Goal: Communication & Community: Answer question/provide support

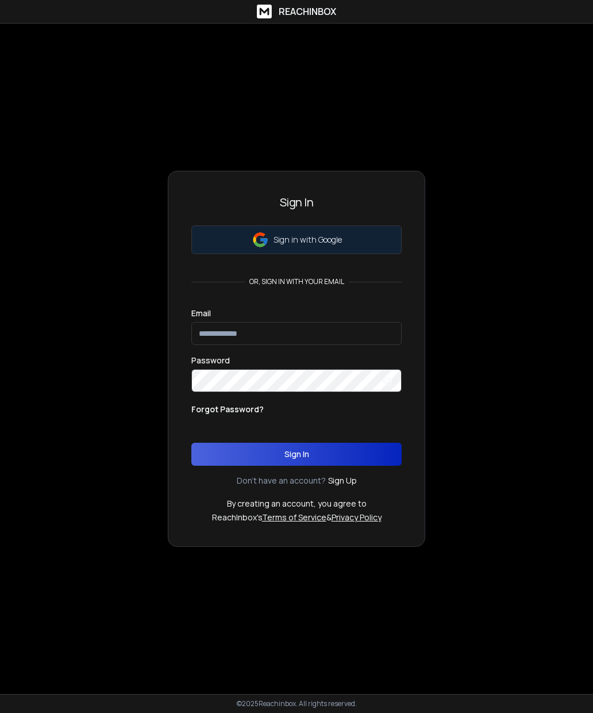
click at [363, 254] on button "Sign in with Google" at bounding box center [296, 239] width 210 height 29
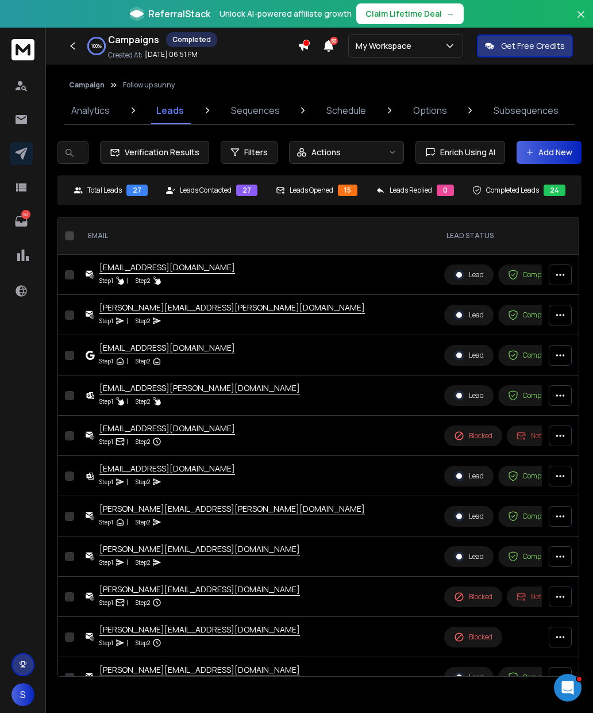
scroll to position [2, 0]
click at [26, 215] on p "67" at bounding box center [25, 214] width 9 height 9
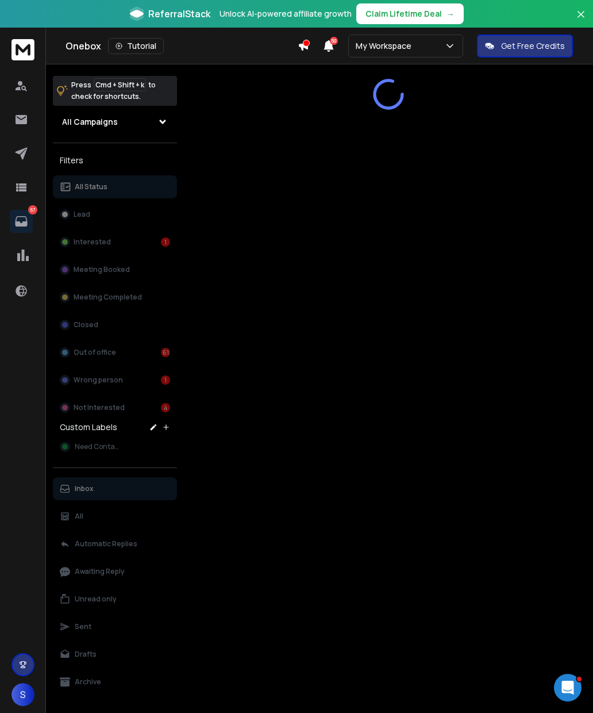
click at [122, 247] on div "All Status Lead Interested 1 Meeting Booked Meeting Completed Closed Out of off…" at bounding box center [115, 297] width 124 height 244
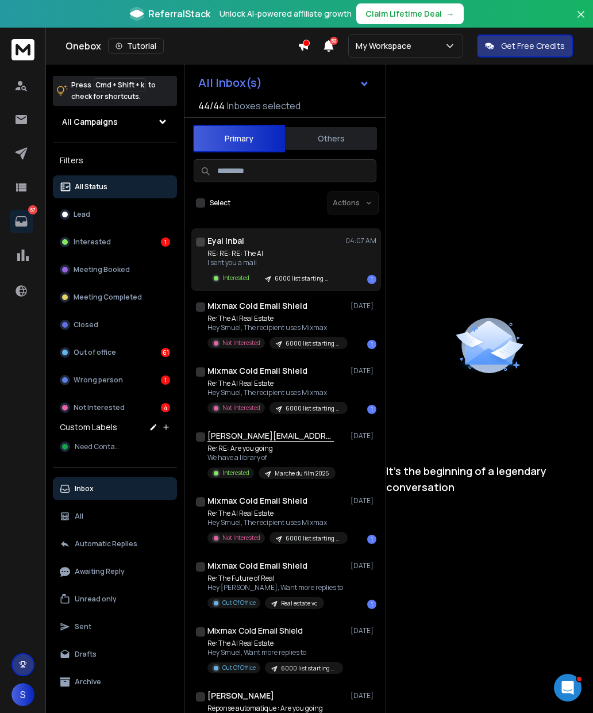
click at [331, 254] on p "RE: RE: RE: The AI" at bounding box center [272, 253] width 129 height 9
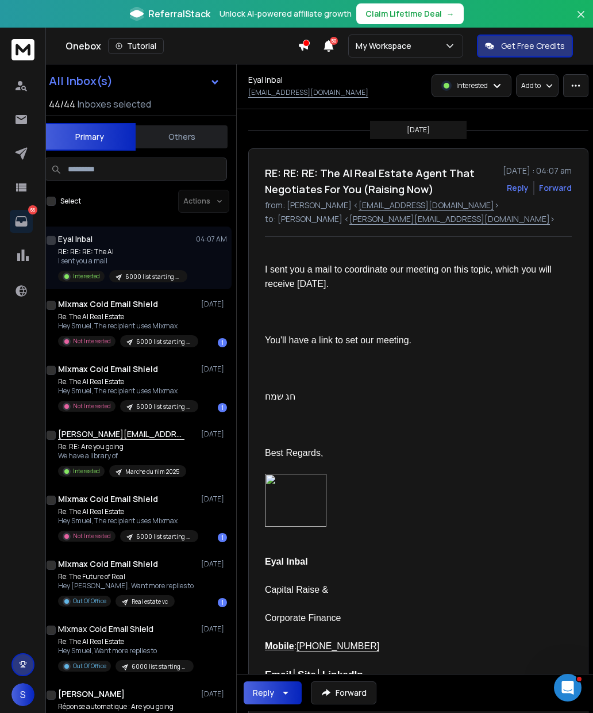
scroll to position [0, 148]
click at [530, 190] on button "Reply" at bounding box center [519, 187] width 22 height 11
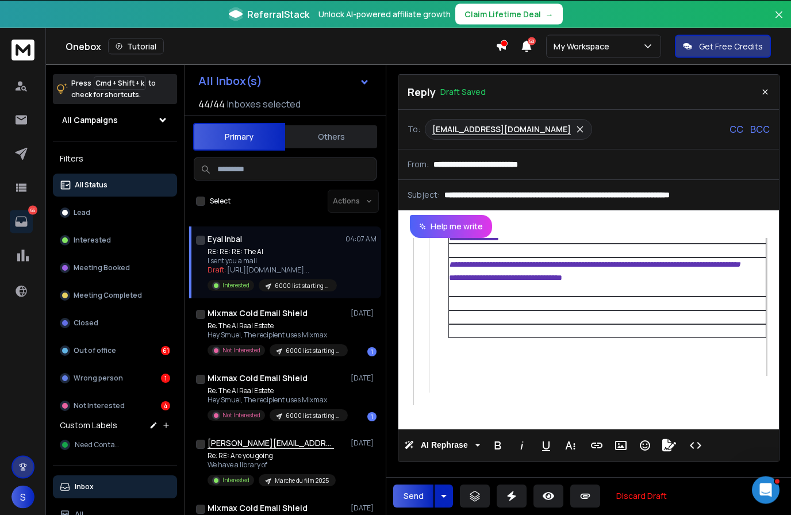
scroll to position [2084, 0]
click at [464, 137] on div "eyal@eibd.dev" at bounding box center [508, 129] width 167 height 21
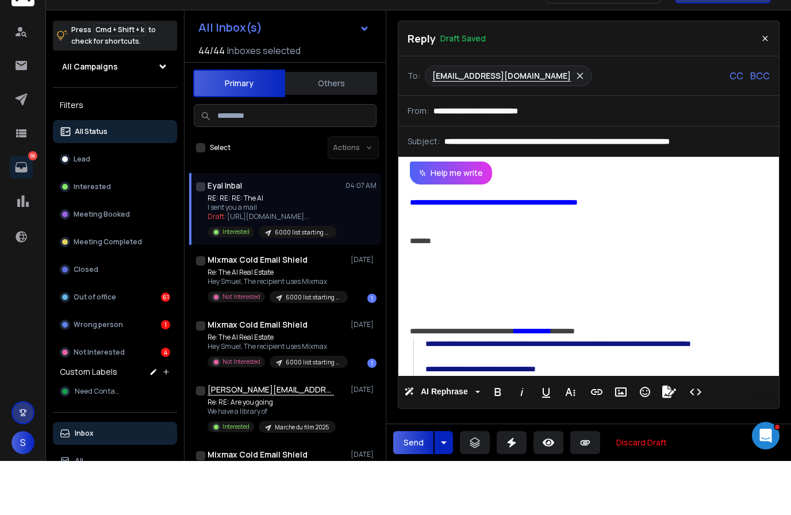
scroll to position [0, 0]
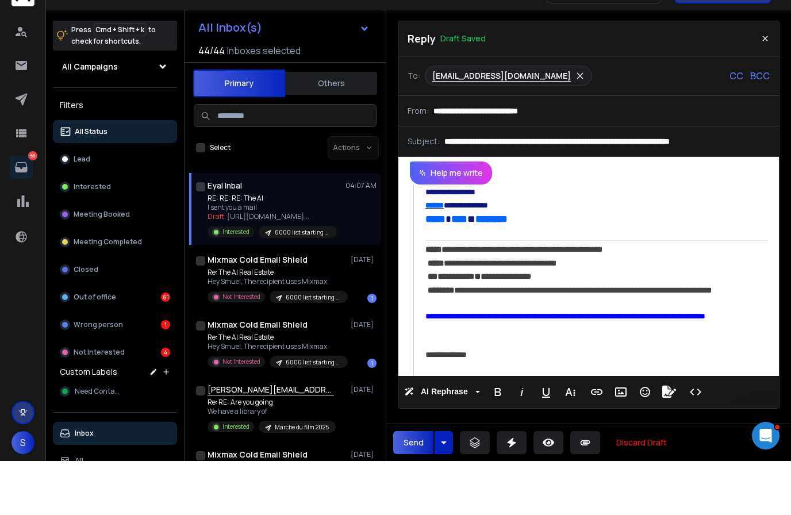
click at [410, 492] on button "Send" at bounding box center [413, 496] width 40 height 23
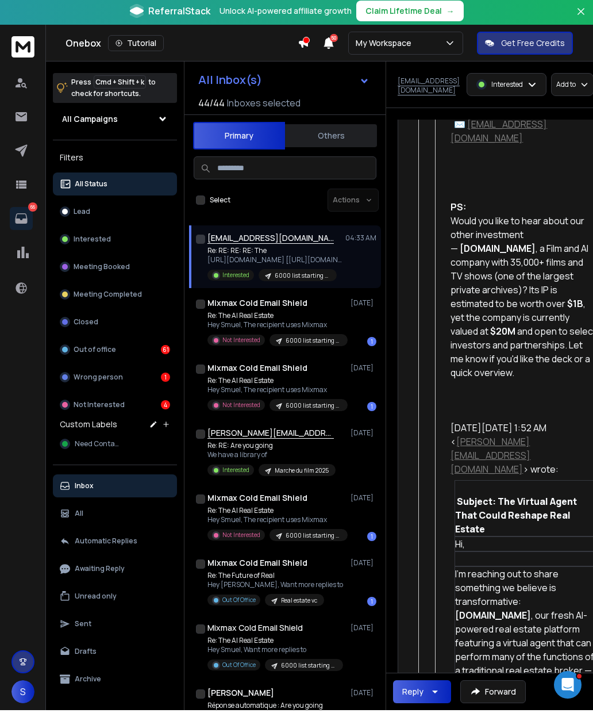
scroll to position [2260, 0]
